Goal: Communication & Community: Share content

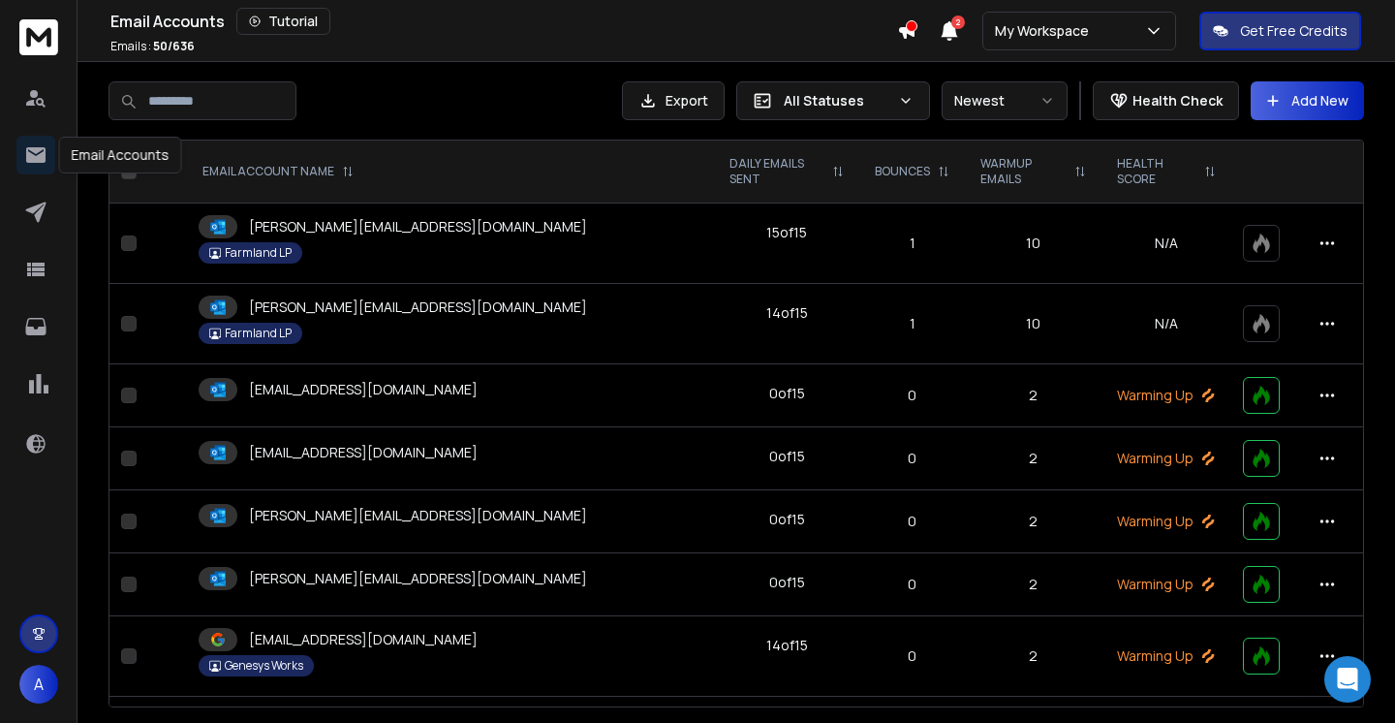
click at [32, 152] on icon at bounding box center [35, 154] width 23 height 23
click at [33, 317] on icon at bounding box center [35, 326] width 23 height 23
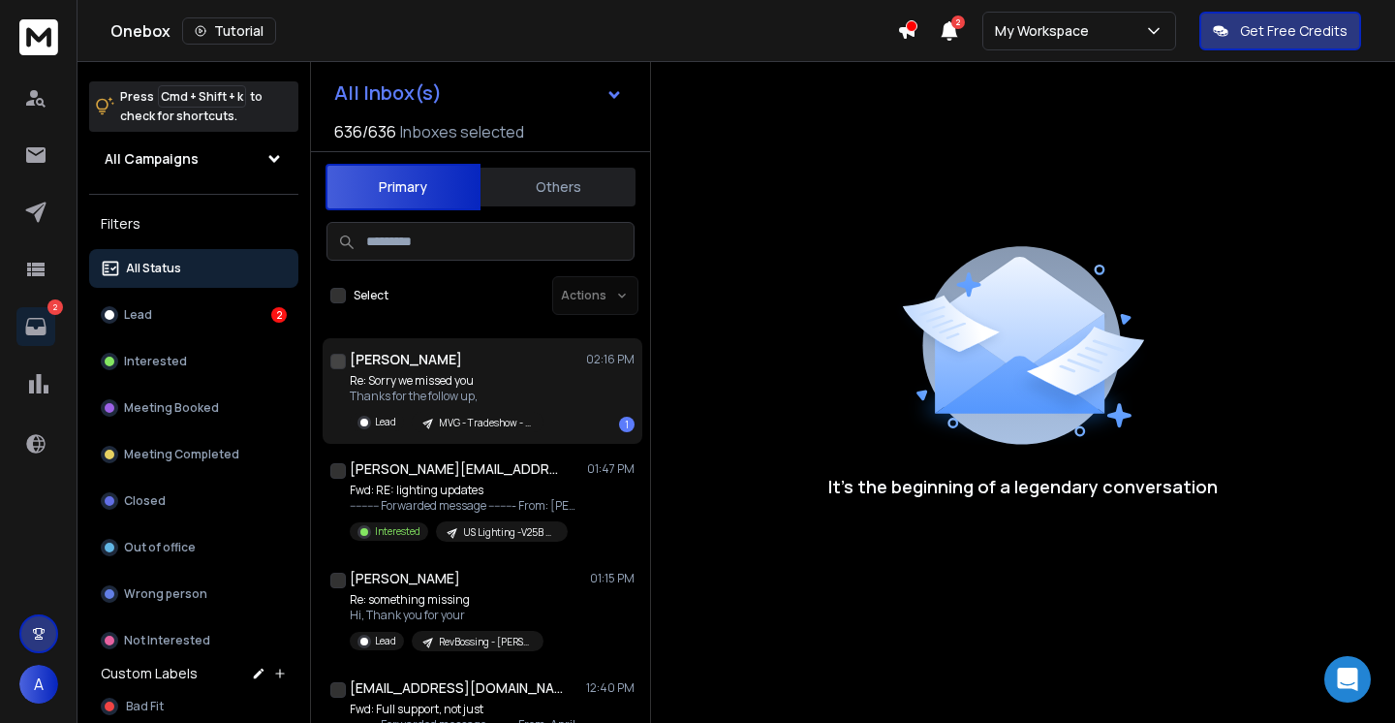
click at [529, 386] on p "Re: Sorry we missed you" at bounding box center [447, 380] width 194 height 15
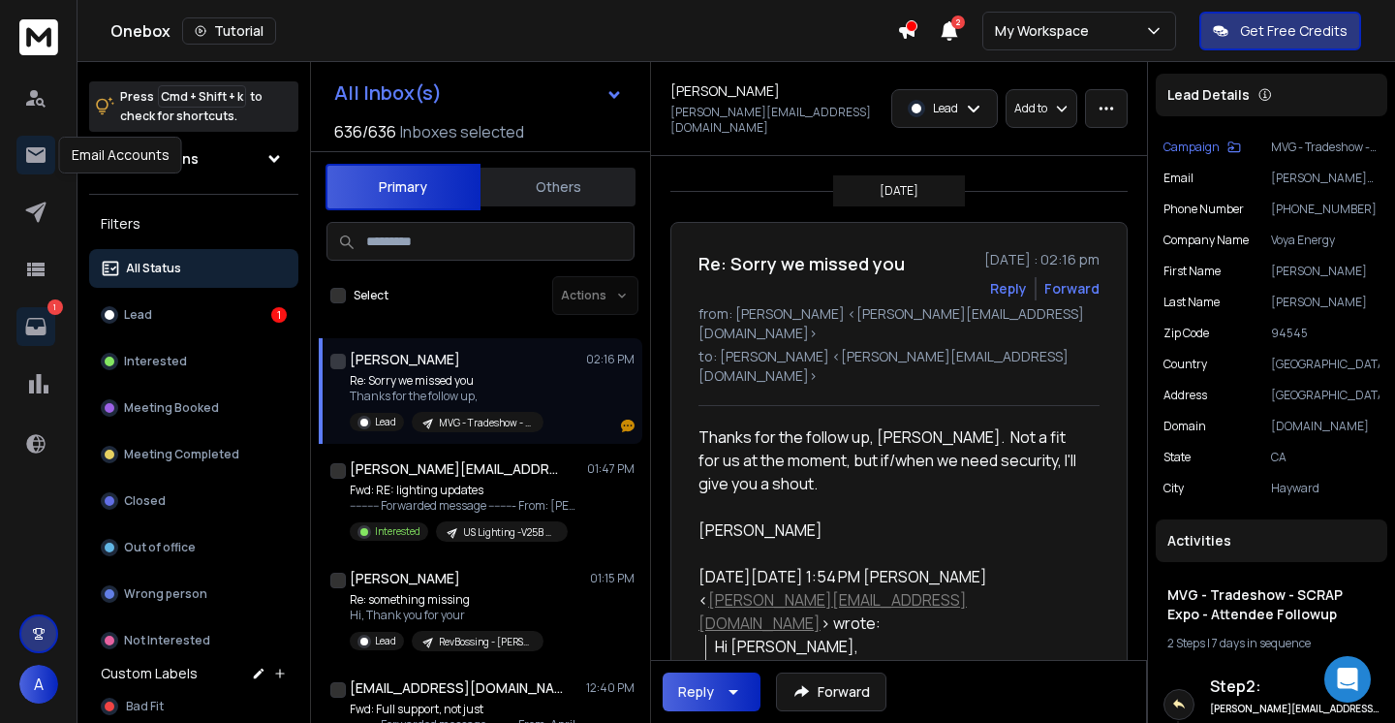
click at [33, 148] on icon at bounding box center [35, 154] width 19 height 15
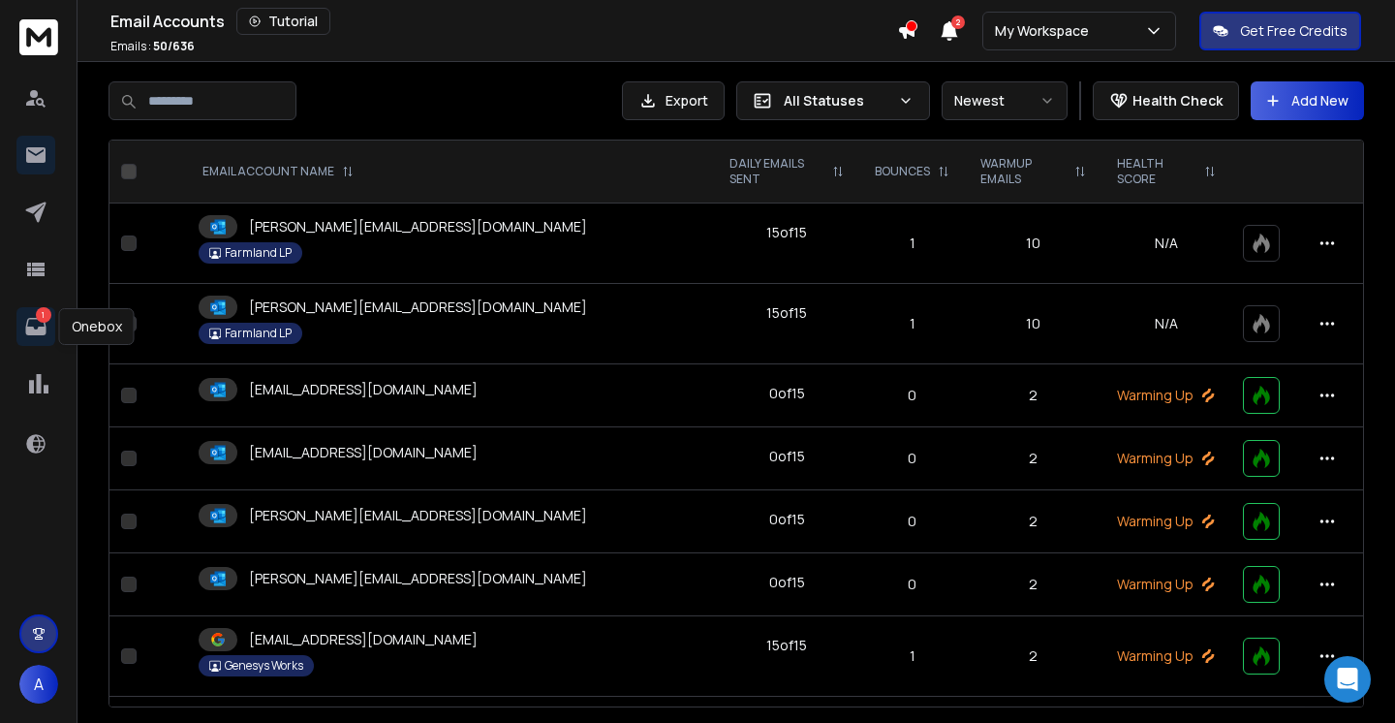
click at [33, 337] on icon at bounding box center [35, 326] width 23 height 23
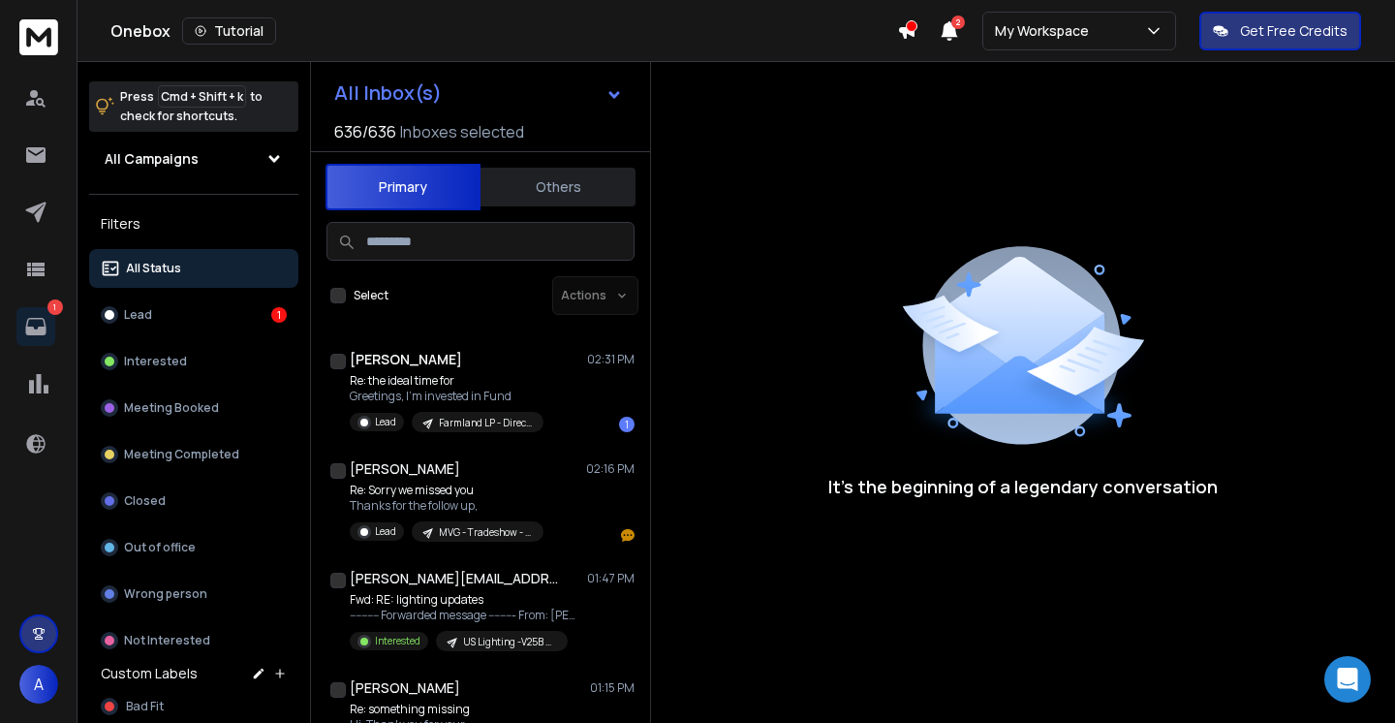
click at [536, 404] on div "Re: the ideal time for Greetings, I'm invested in Fund Lead Farmland LP - Direc…" at bounding box center [447, 402] width 194 height 59
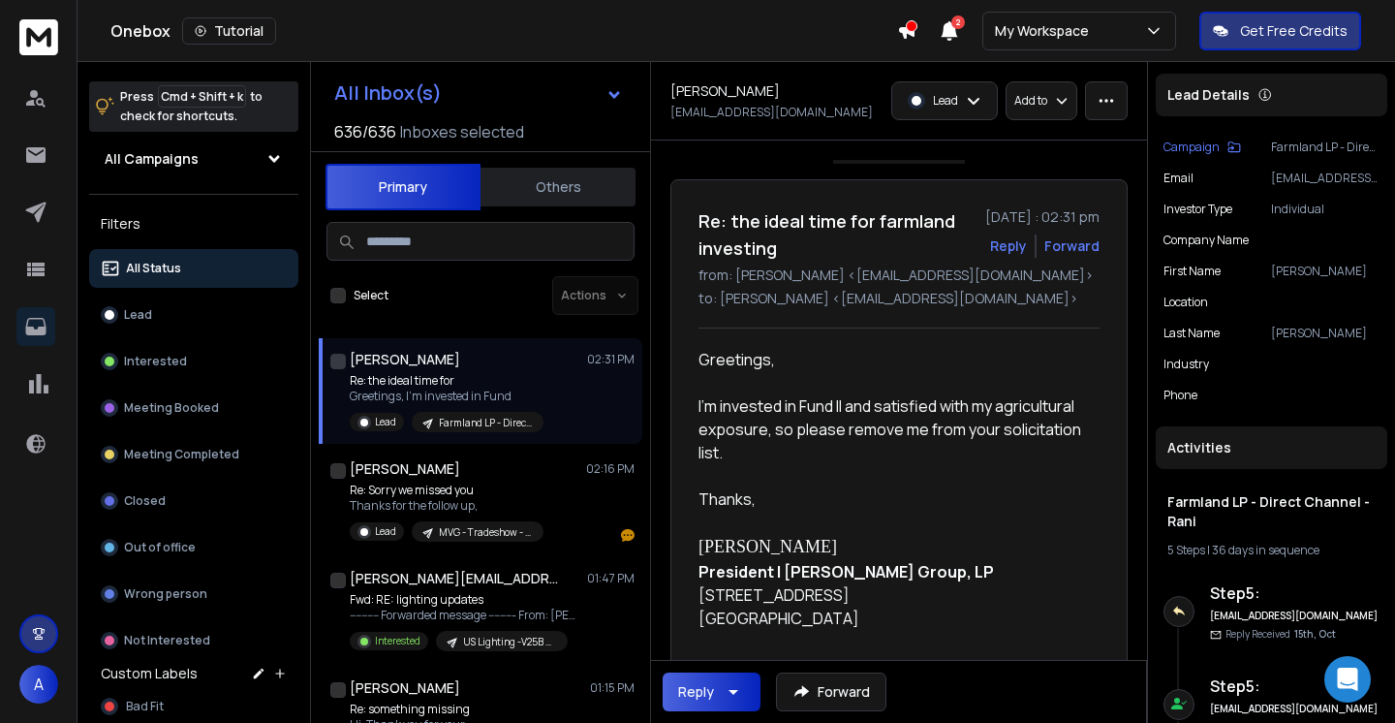
scroll to position [31, 0]
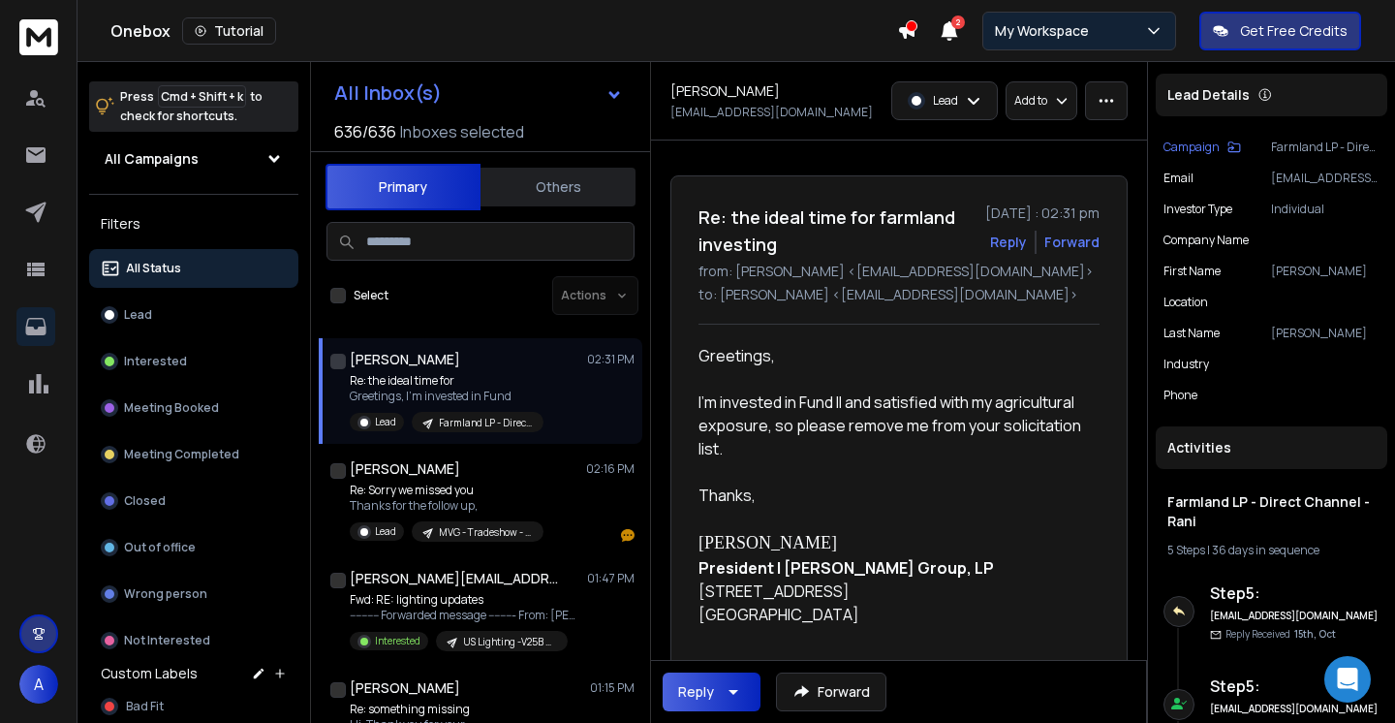
click at [1071, 29] on p "My Workspace" at bounding box center [1046, 30] width 102 height 19
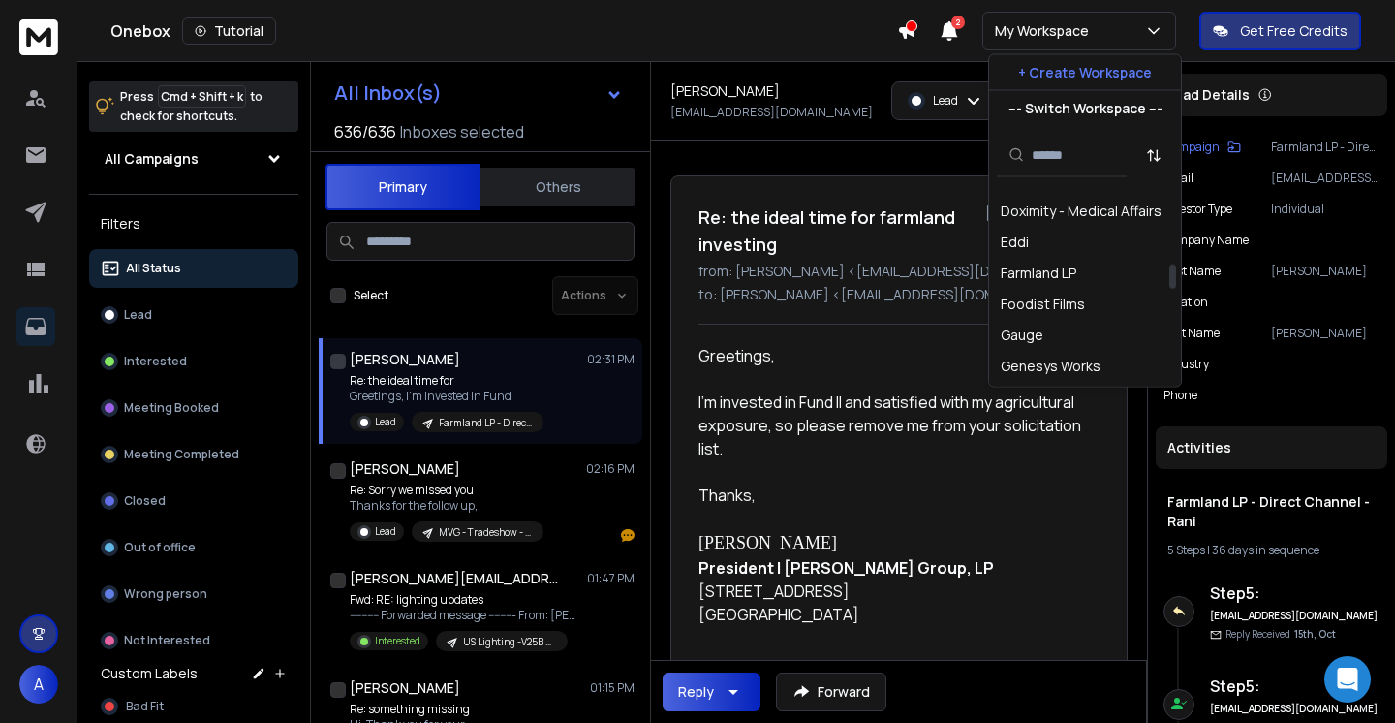
scroll to position [612, 0]
click at [1061, 261] on div "Farmland LP" at bounding box center [1039, 270] width 76 height 19
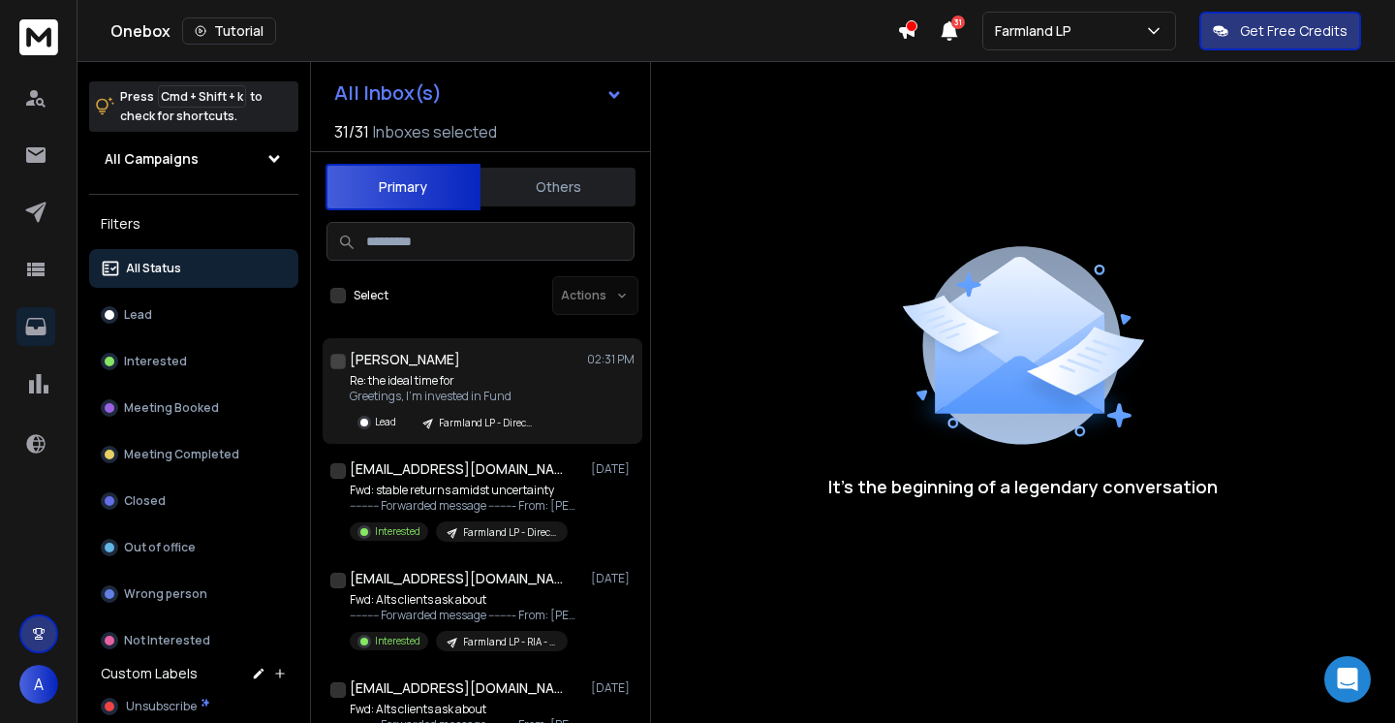
click at [472, 387] on p "Re: the ideal time for" at bounding box center [447, 380] width 194 height 15
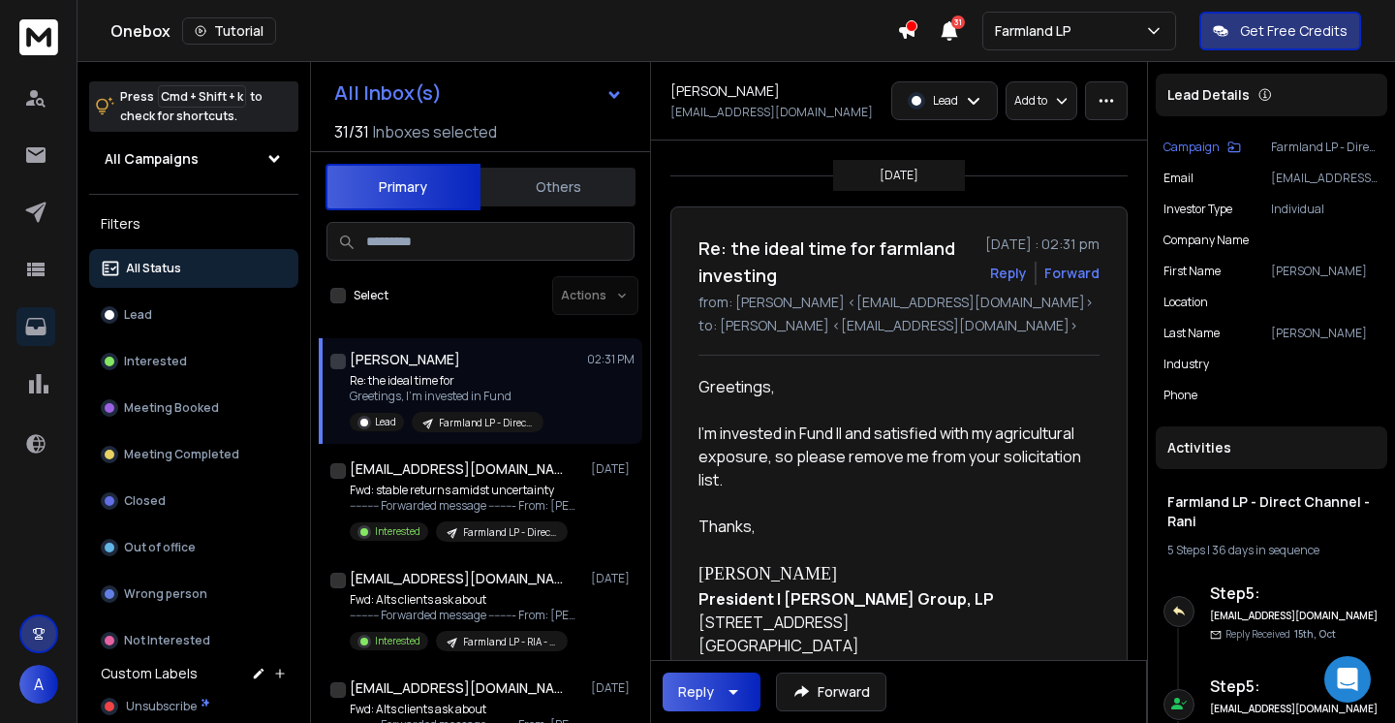
click at [1106, 106] on icon "button" at bounding box center [1106, 100] width 17 height 17
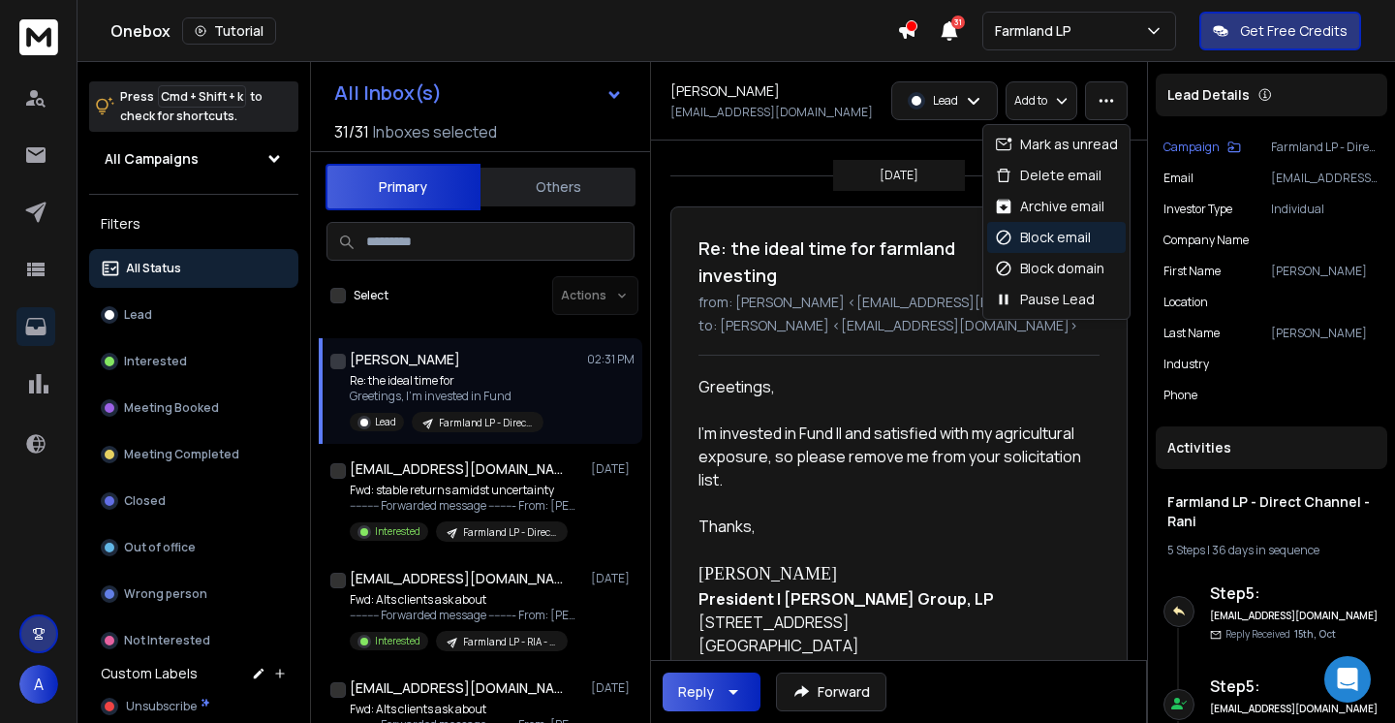
click at [1055, 232] on div "Block email" at bounding box center [1043, 237] width 96 height 19
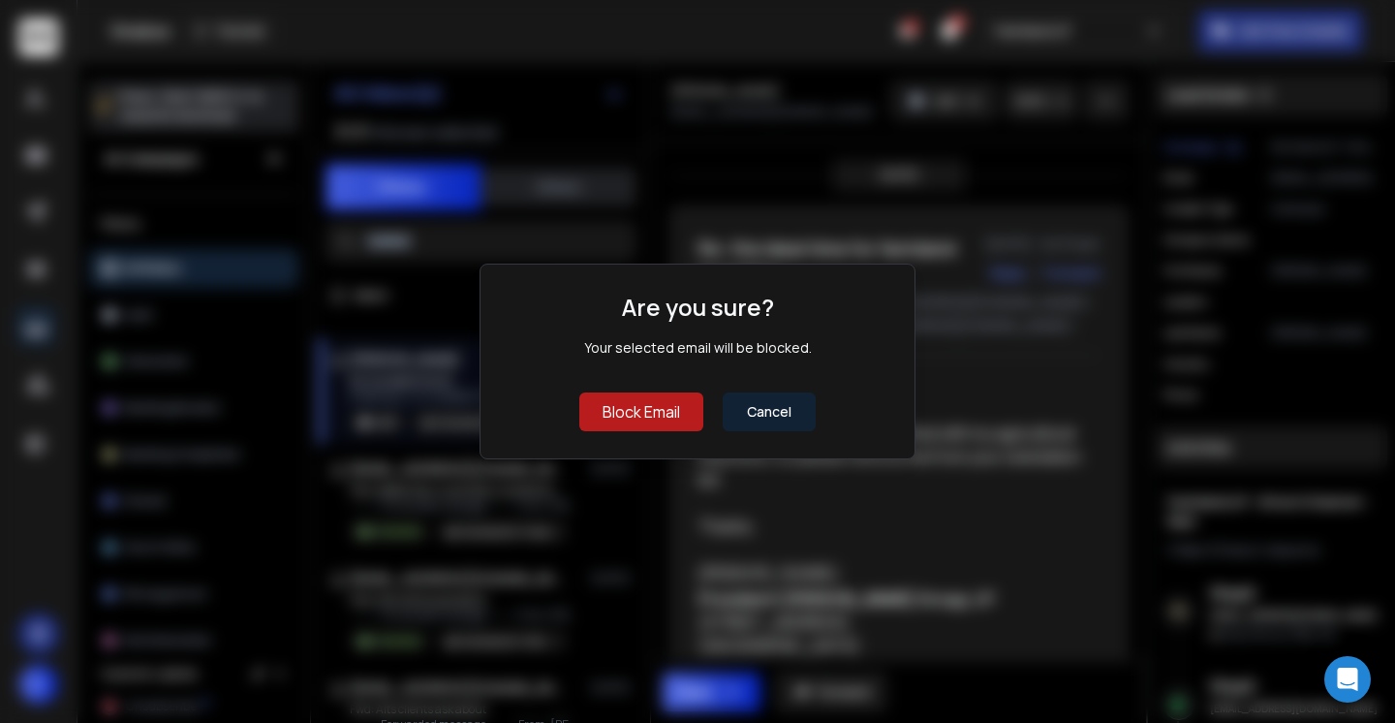
click at [616, 429] on button "Block Email" at bounding box center [641, 411] width 124 height 39
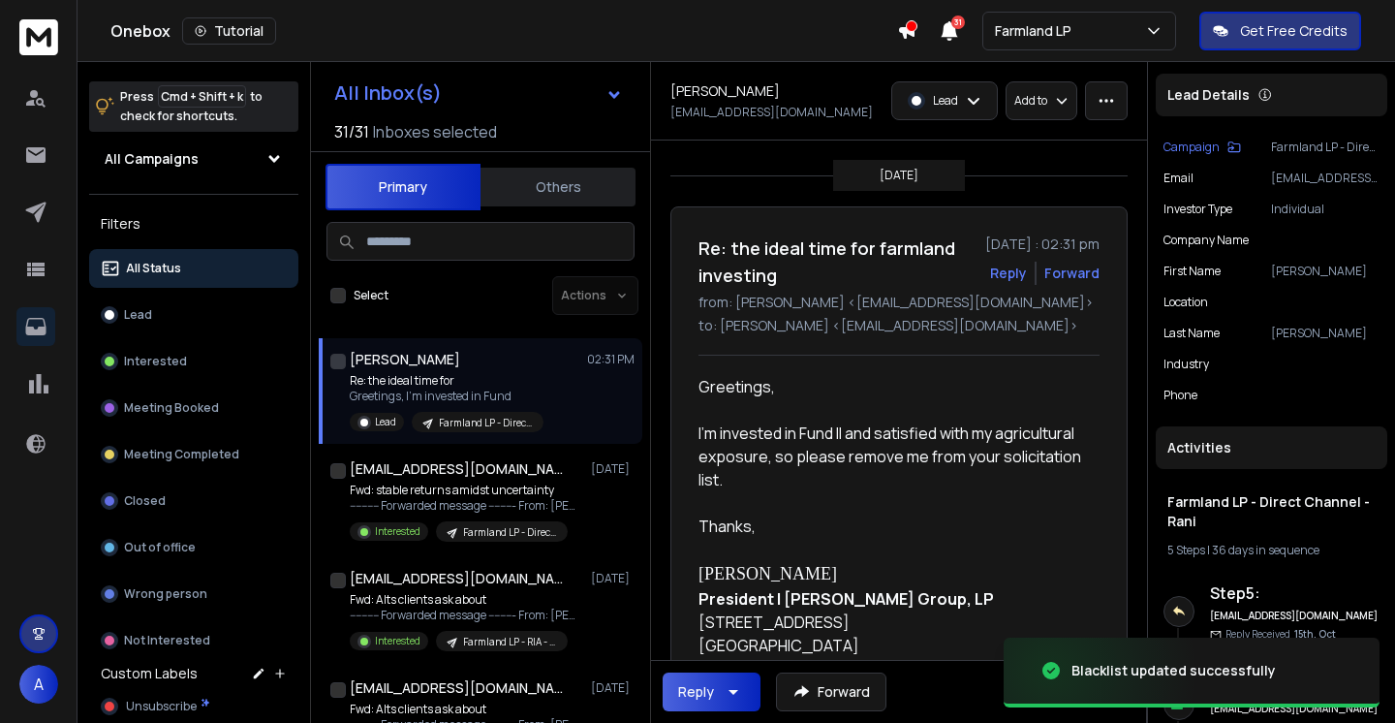
click at [1060, 283] on div "Reply Forward" at bounding box center [1042, 273] width 114 height 23
click at [1059, 279] on div "Forward" at bounding box center [1071, 272] width 55 height 19
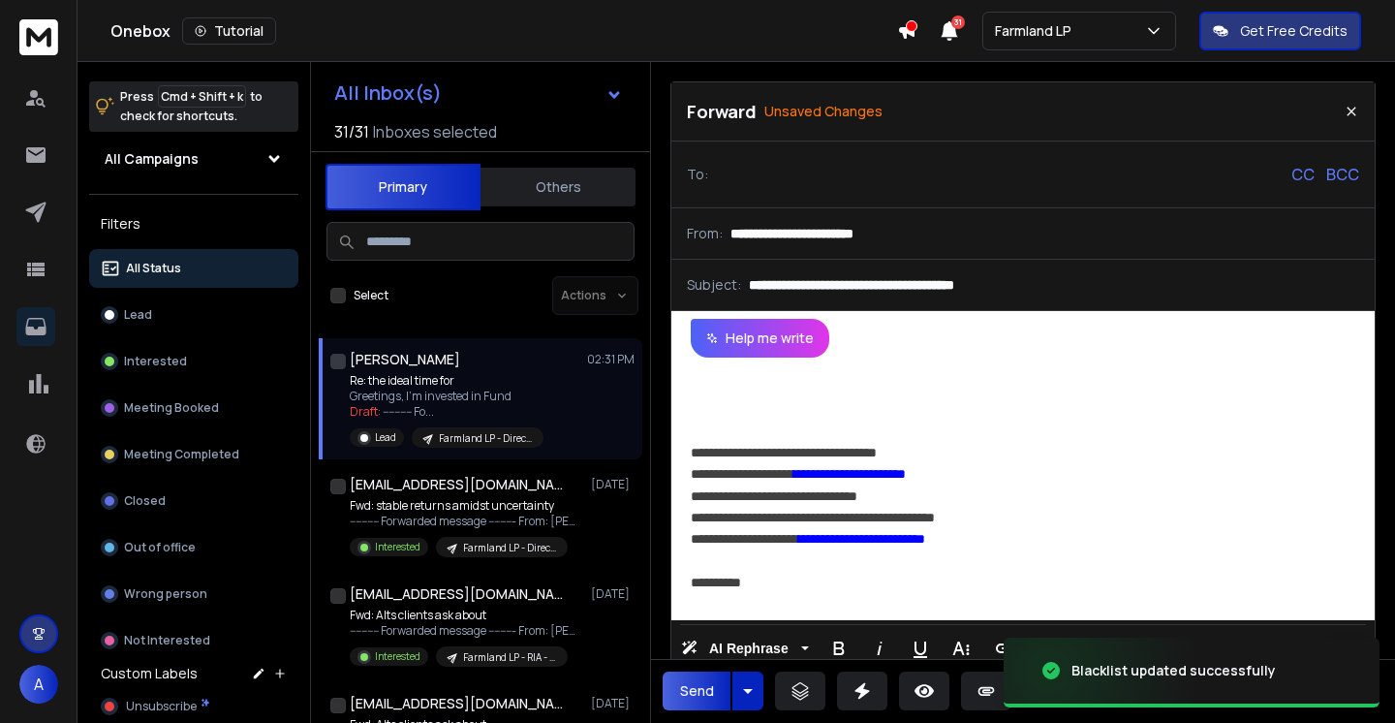
click at [743, 170] on input at bounding box center [784, 174] width 136 height 35
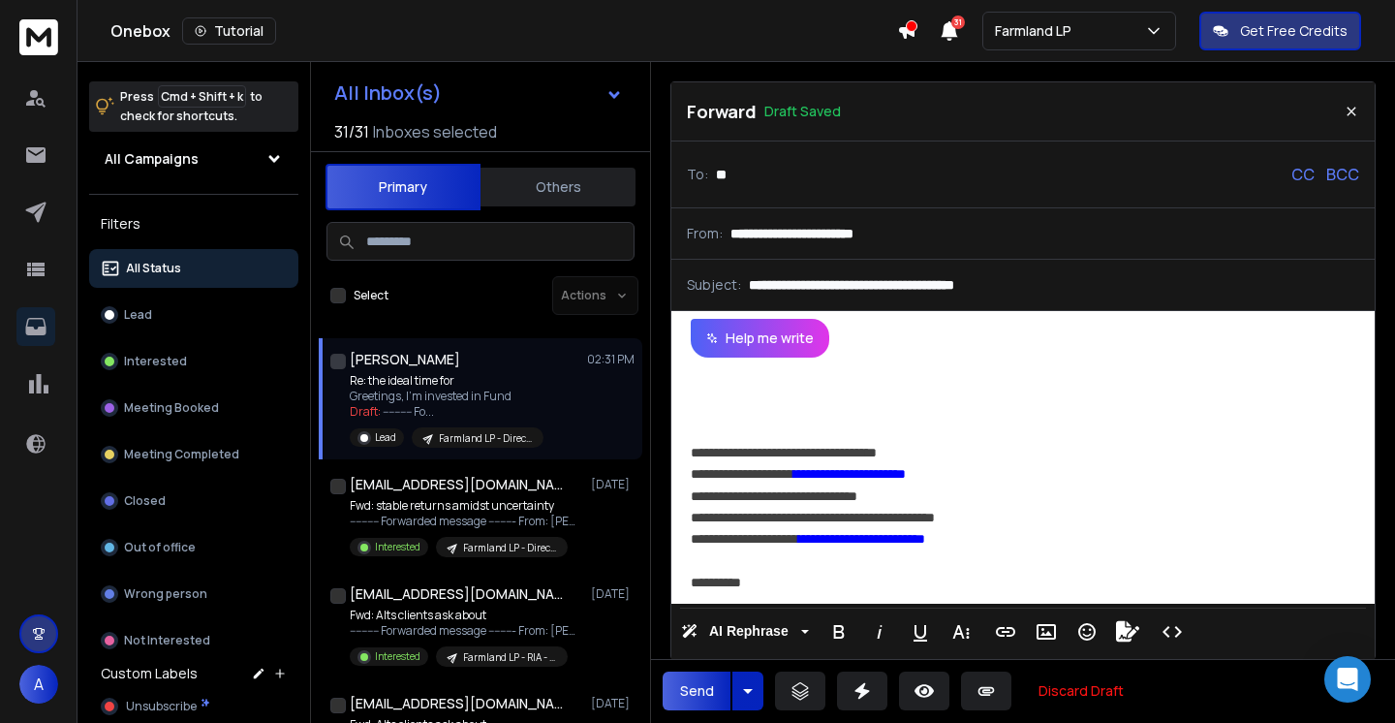
type input "*"
type input "**********"
click at [676, 696] on button "Send" at bounding box center [697, 690] width 68 height 39
